Goal: Task Accomplishment & Management: Manage account settings

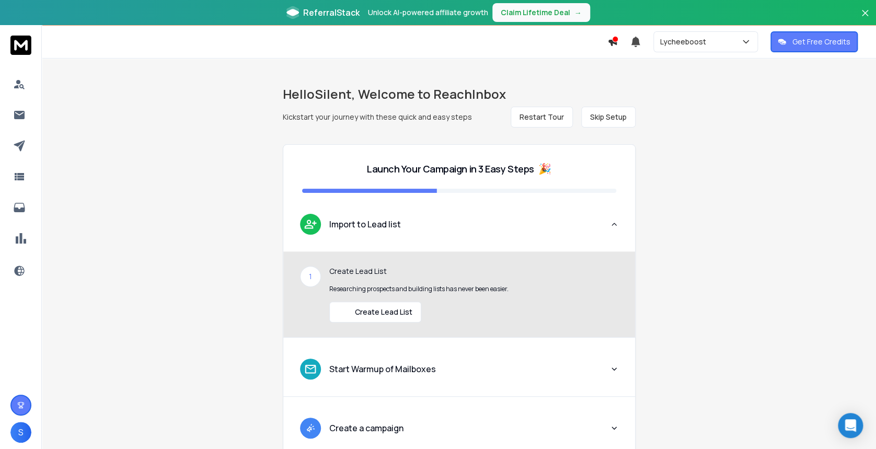
click at [520, 9] on button "Claim Lifetime Deal →" at bounding box center [542, 12] width 98 height 19
click at [715, 30] on div "Lycheeboost Get Free Credits" at bounding box center [438, 41] width 876 height 33
click at [711, 38] on div "Lycheeboost" at bounding box center [705, 42] width 91 height 10
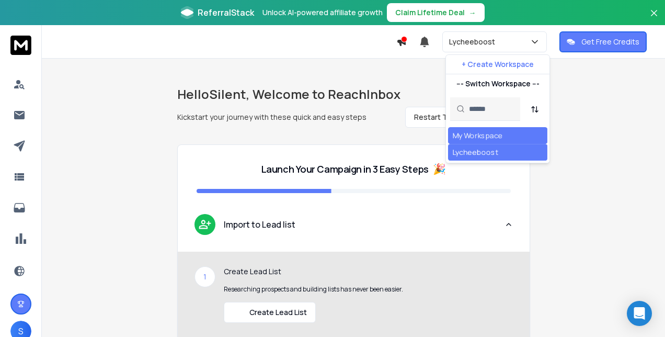
drag, startPoint x: 771, startPoint y: 0, endPoint x: 150, endPoint y: 159, distance: 641.3
click at [150, 159] on div "Hello Silent , Welcome to ReachInbox Kickstart your journey with these quick an…" at bounding box center [354, 271] width 590 height 404
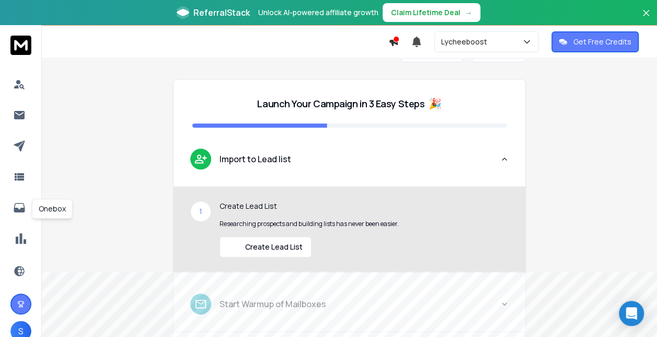
scroll to position [145, 0]
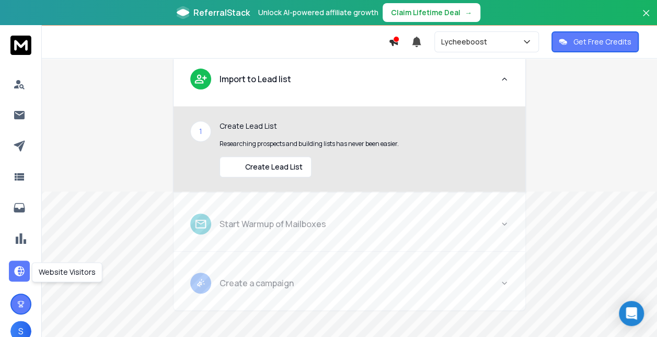
click at [17, 266] on icon at bounding box center [19, 271] width 13 height 13
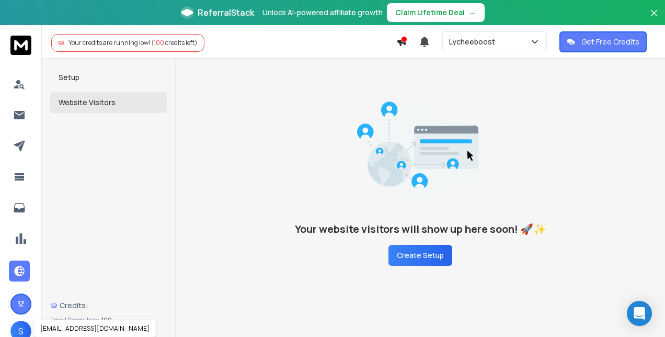
click at [20, 330] on span "S" at bounding box center [20, 331] width 21 height 21
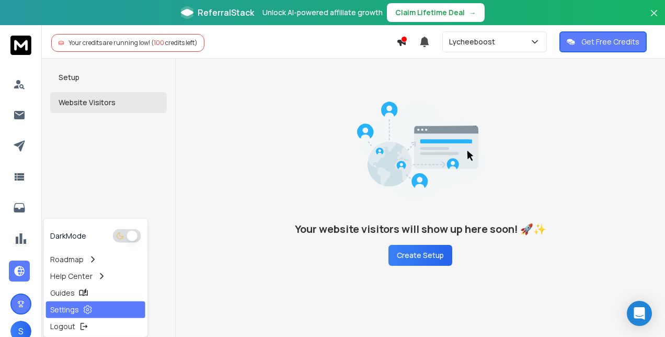
click at [65, 311] on p "Settings" at bounding box center [64, 309] width 29 height 10
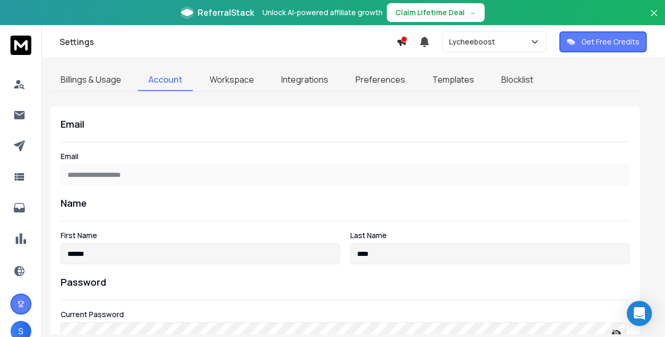
click at [238, 79] on link "Workspace" at bounding box center [231, 80] width 65 height 22
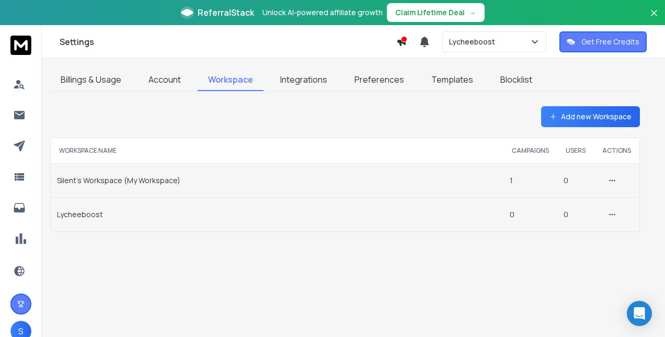
click at [449, 81] on link "Templates" at bounding box center [452, 80] width 63 height 22
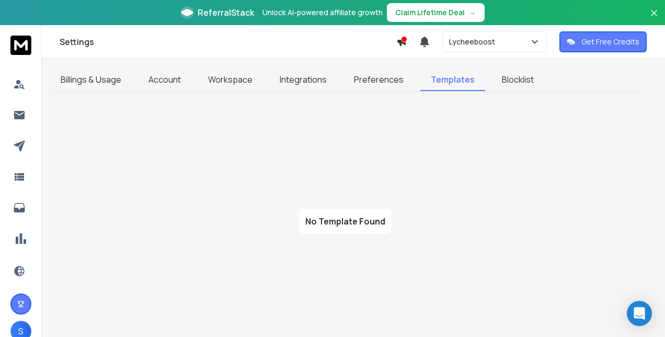
click at [402, 48] on div "Lycheeboost Get Free Credits" at bounding box center [521, 41] width 250 height 21
click at [405, 42] on icon at bounding box center [401, 42] width 8 height 8
click at [406, 41] on icon at bounding box center [401, 42] width 8 height 8
click at [655, 8] on icon "Close banner" at bounding box center [653, 12] width 9 height 9
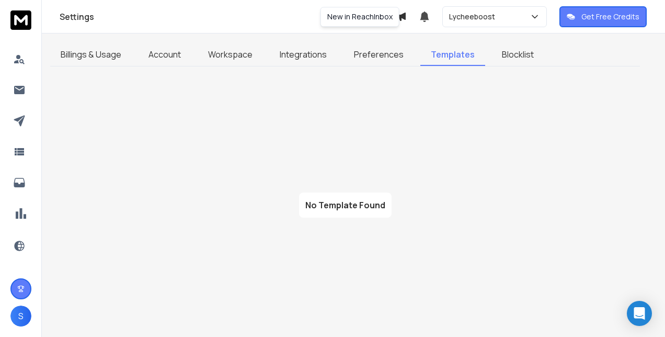
click at [402, 20] on icon at bounding box center [401, 17] width 10 height 10
click at [404, 16] on icon at bounding box center [401, 17] width 8 height 8
click at [432, 9] on div "Lycheeboost Get Free Credits" at bounding box center [521, 16] width 250 height 21
click at [429, 15] on icon at bounding box center [424, 16] width 9 height 10
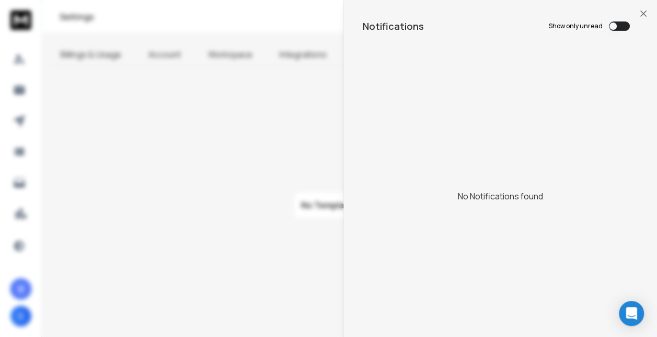
drag, startPoint x: 294, startPoint y: 32, endPoint x: 336, endPoint y: 24, distance: 42.0
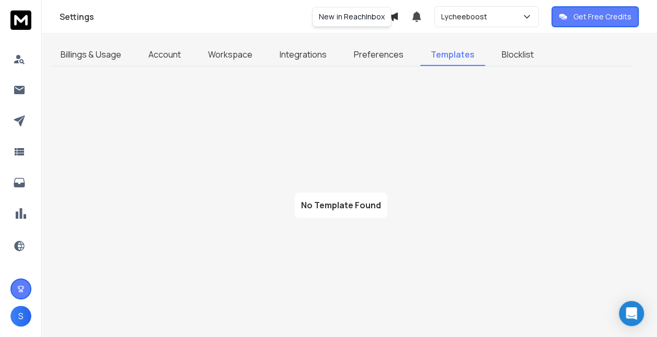
click at [397, 16] on icon at bounding box center [394, 17] width 8 height 8
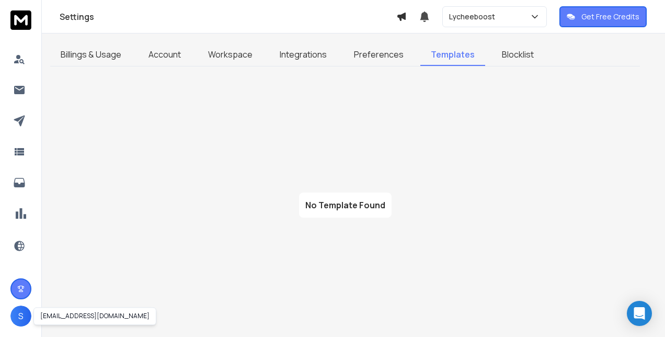
click at [26, 315] on span "S" at bounding box center [20, 315] width 21 height 21
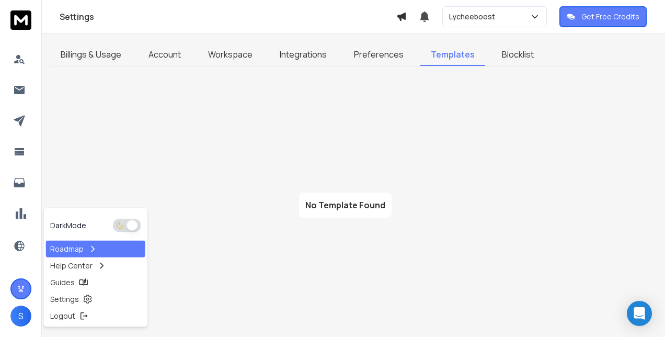
click at [106, 55] on link "Billings & Usage" at bounding box center [91, 55] width 82 height 22
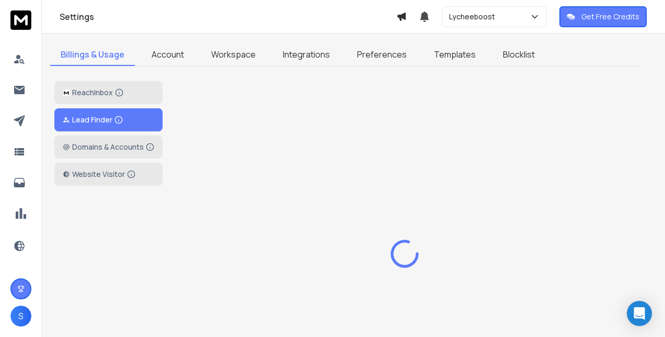
click at [88, 117] on button "Lead Finder" at bounding box center [108, 119] width 108 height 23
click at [101, 148] on button "Domains & Accounts" at bounding box center [108, 146] width 108 height 23
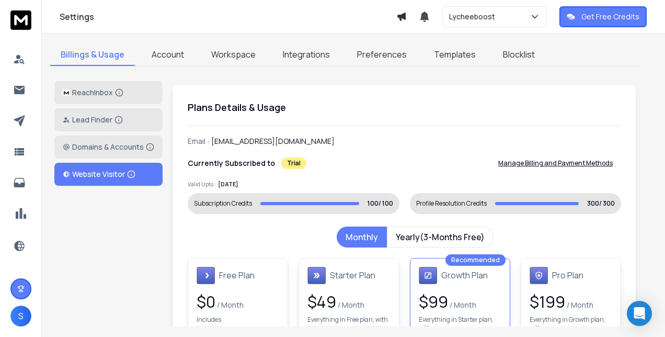
click at [95, 173] on button "Website Visitor" at bounding box center [108, 174] width 108 height 23
click at [159, 53] on link "Account" at bounding box center [167, 55] width 53 height 22
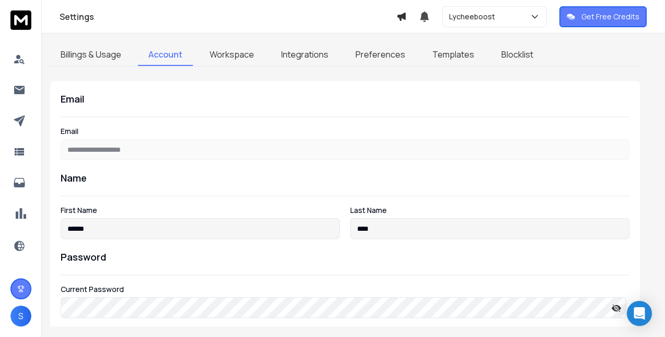
click at [229, 54] on link "Workspace" at bounding box center [231, 55] width 65 height 22
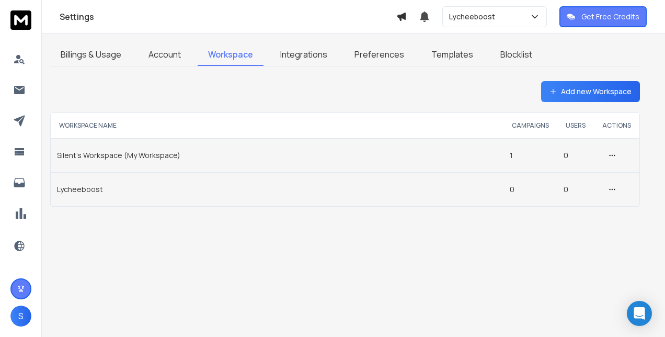
click at [305, 56] on link "Integrations" at bounding box center [304, 55] width 68 height 22
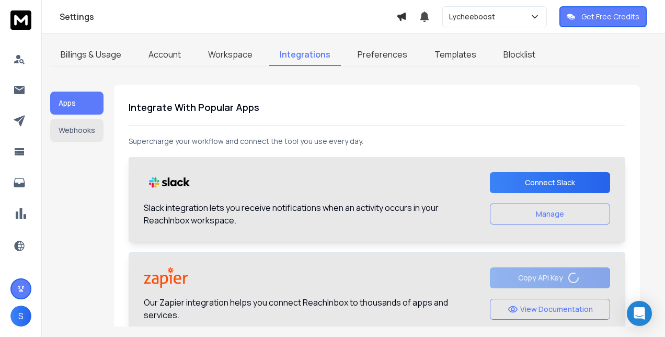
click at [369, 56] on link "Preferences" at bounding box center [382, 55] width 71 height 22
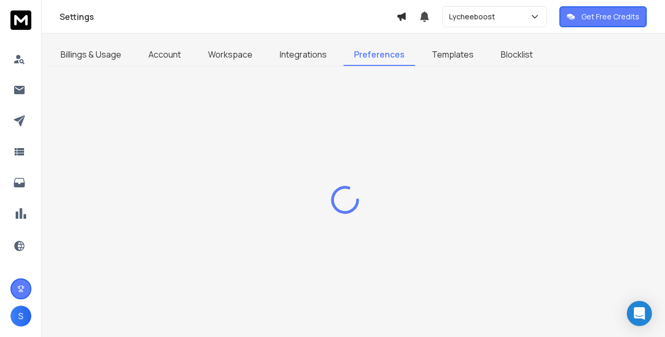
click at [443, 55] on link "Templates" at bounding box center [452, 55] width 63 height 22
